Goal: Find specific page/section: Find specific page/section

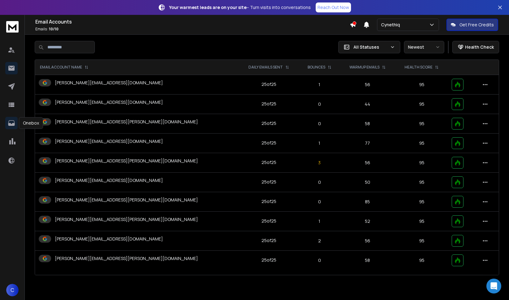
click at [10, 125] on icon at bounding box center [11, 123] width 7 height 6
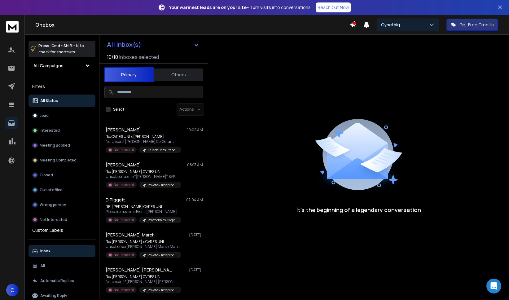
click at [429, 20] on button "Cynethiq" at bounding box center [408, 25] width 62 height 12
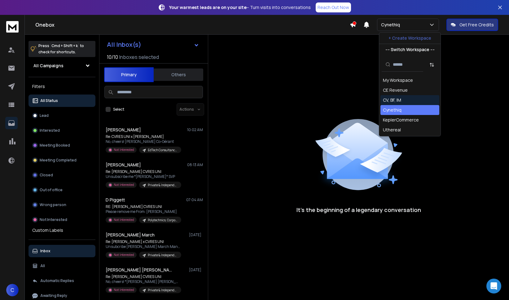
click at [402, 100] on div "CV, BF, IM" at bounding box center [410, 100] width 59 height 10
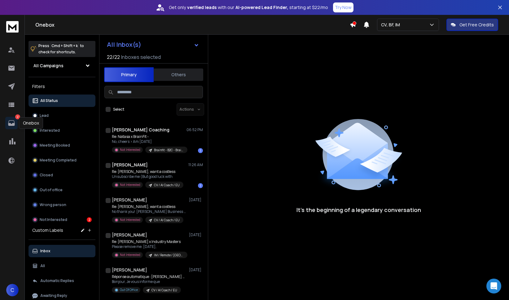
click at [10, 122] on icon at bounding box center [11, 122] width 7 height 7
click at [407, 22] on div "CV, BF, IM" at bounding box center [408, 25] width 54 height 6
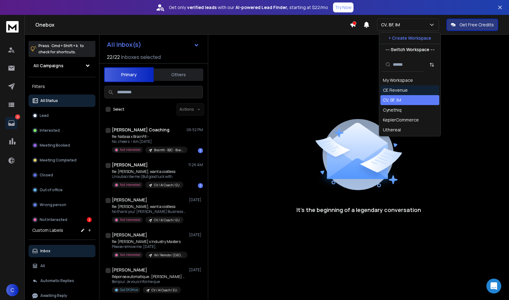
click at [404, 86] on div "CE Revenue" at bounding box center [410, 90] width 59 height 10
